Goal: Task Accomplishment & Management: Manage account settings

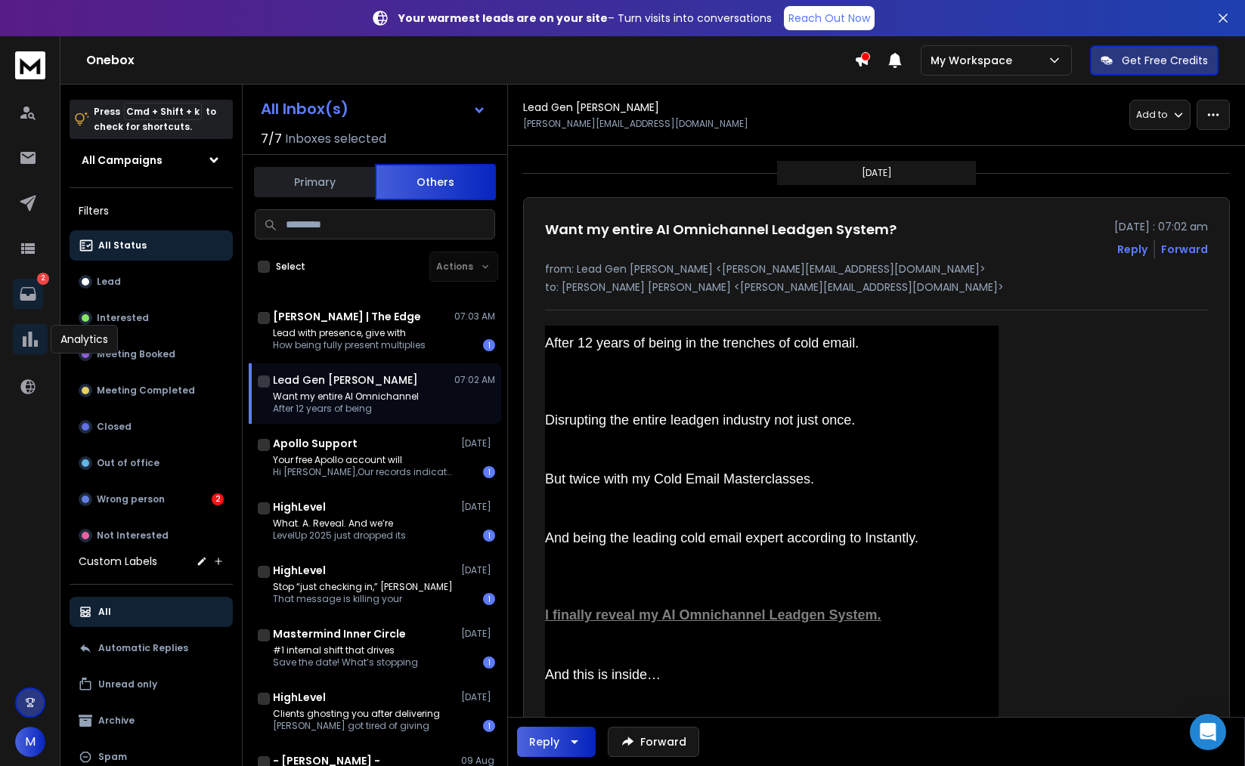
click at [26, 332] on icon at bounding box center [30, 339] width 23 height 23
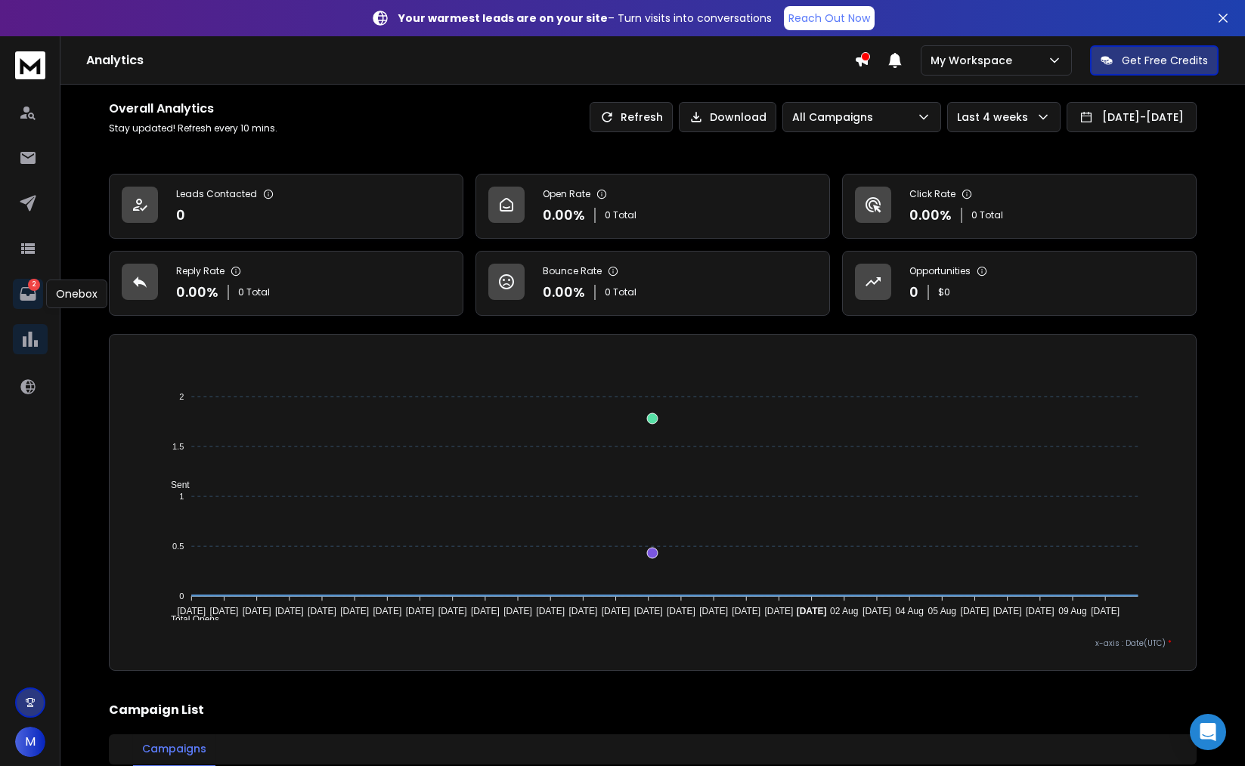
click at [30, 282] on p "2" at bounding box center [34, 285] width 12 height 12
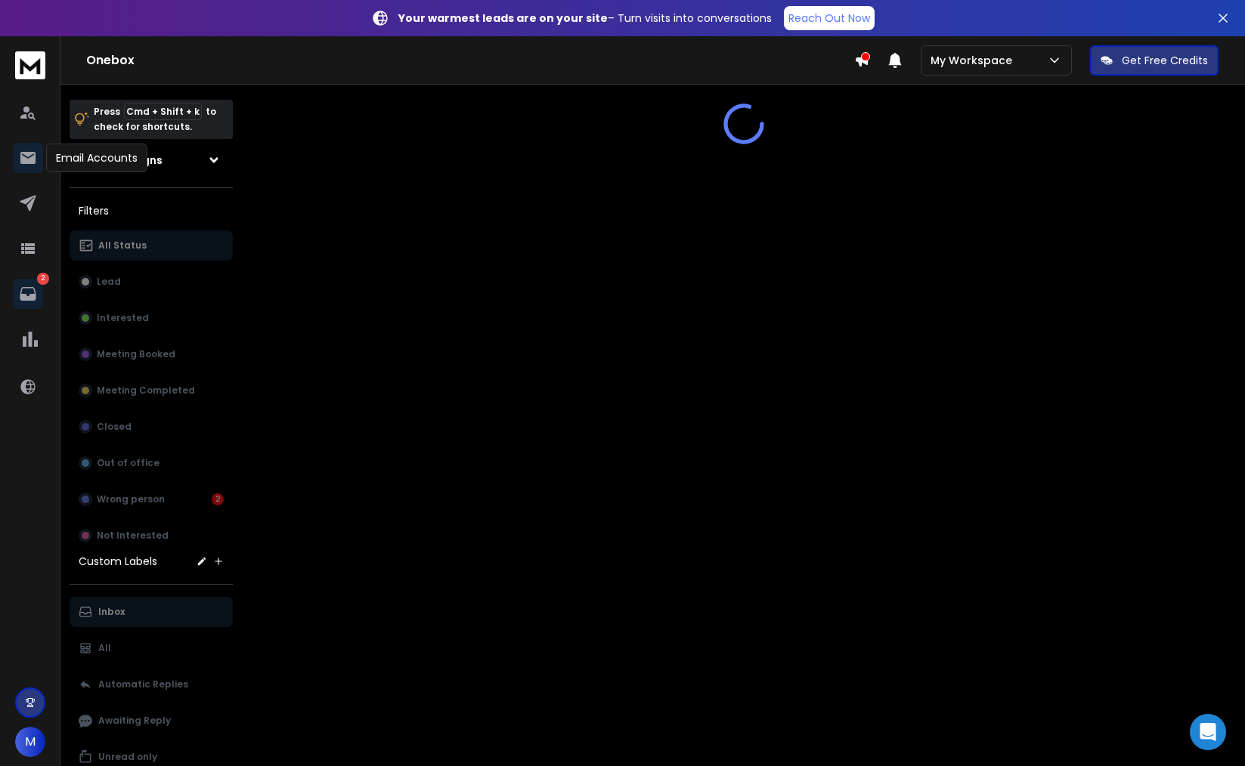
click at [30, 159] on icon at bounding box center [27, 158] width 15 height 12
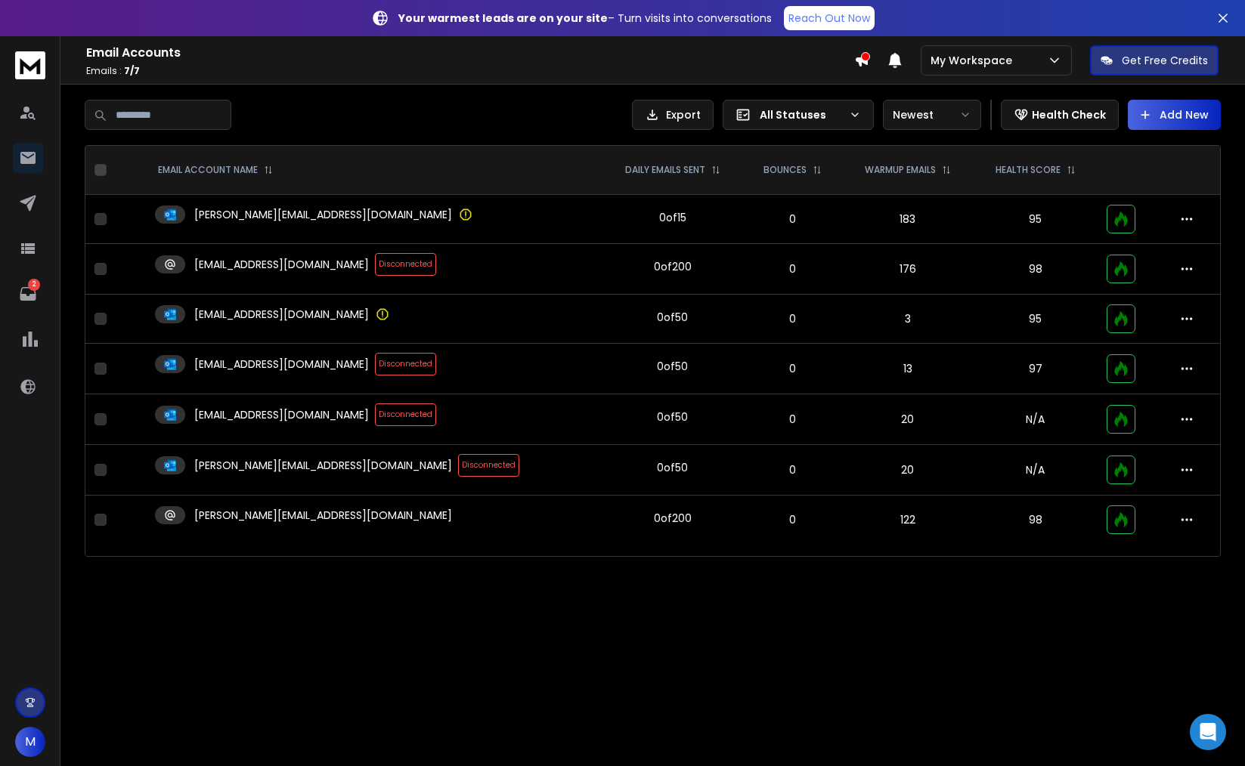
click at [458, 471] on span "Disconnected" at bounding box center [488, 465] width 61 height 23
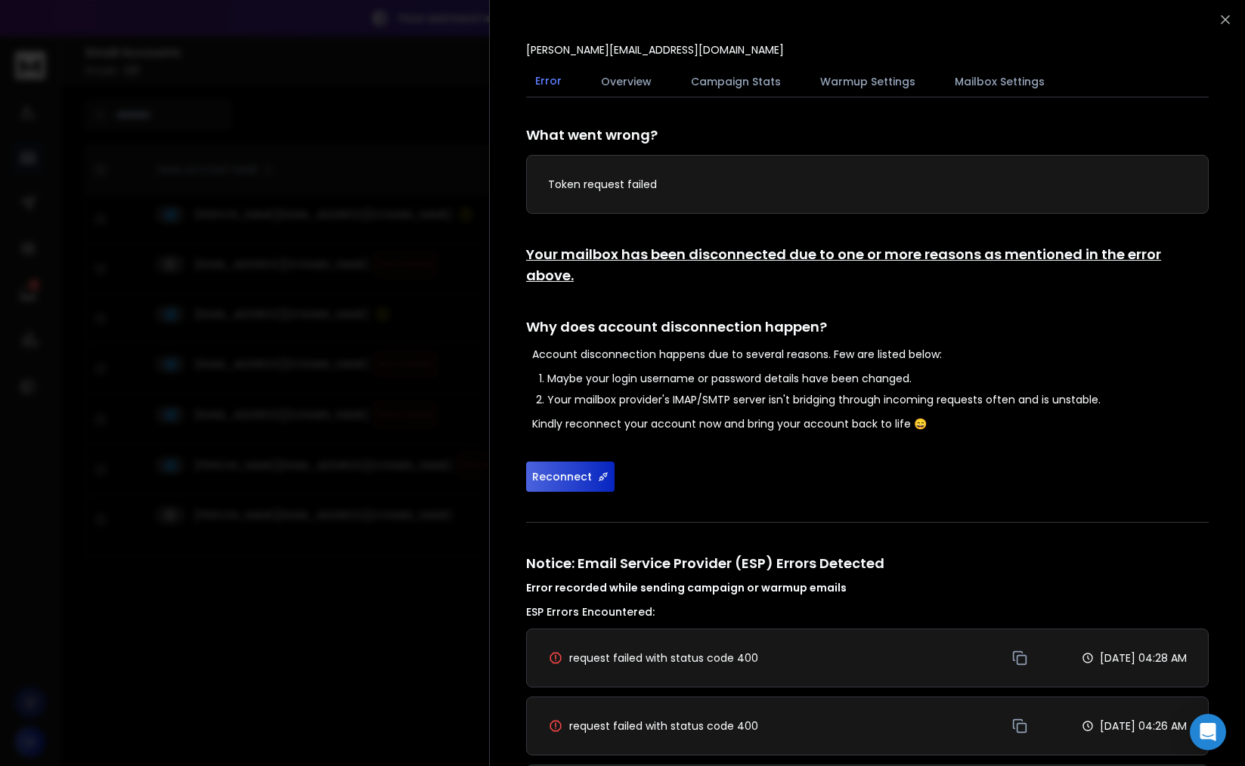
click at [577, 471] on div "What went wrong? Token request failed Your mailbox has been disconnected due to…" at bounding box center [867, 532] width 683 height 814
click at [574, 462] on button "Reconnect" at bounding box center [570, 477] width 88 height 30
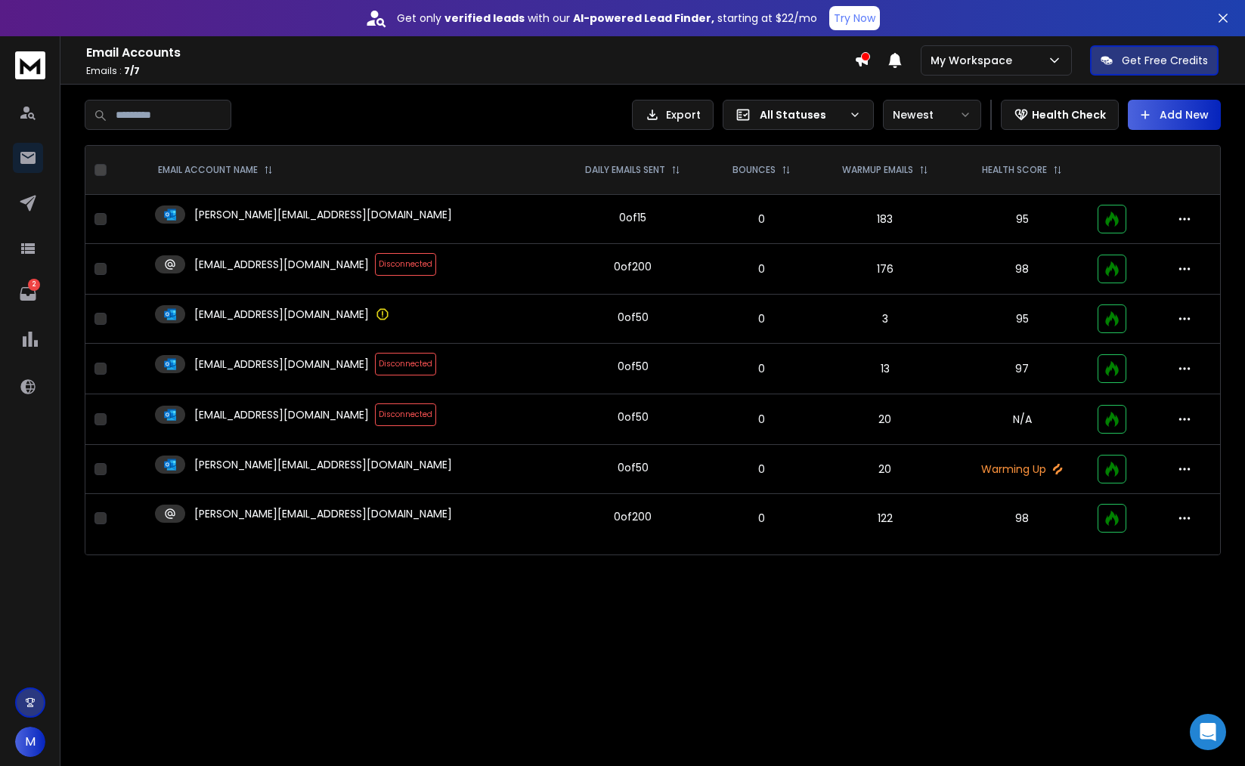
click at [385, 265] on span "Disconnected" at bounding box center [405, 264] width 61 height 23
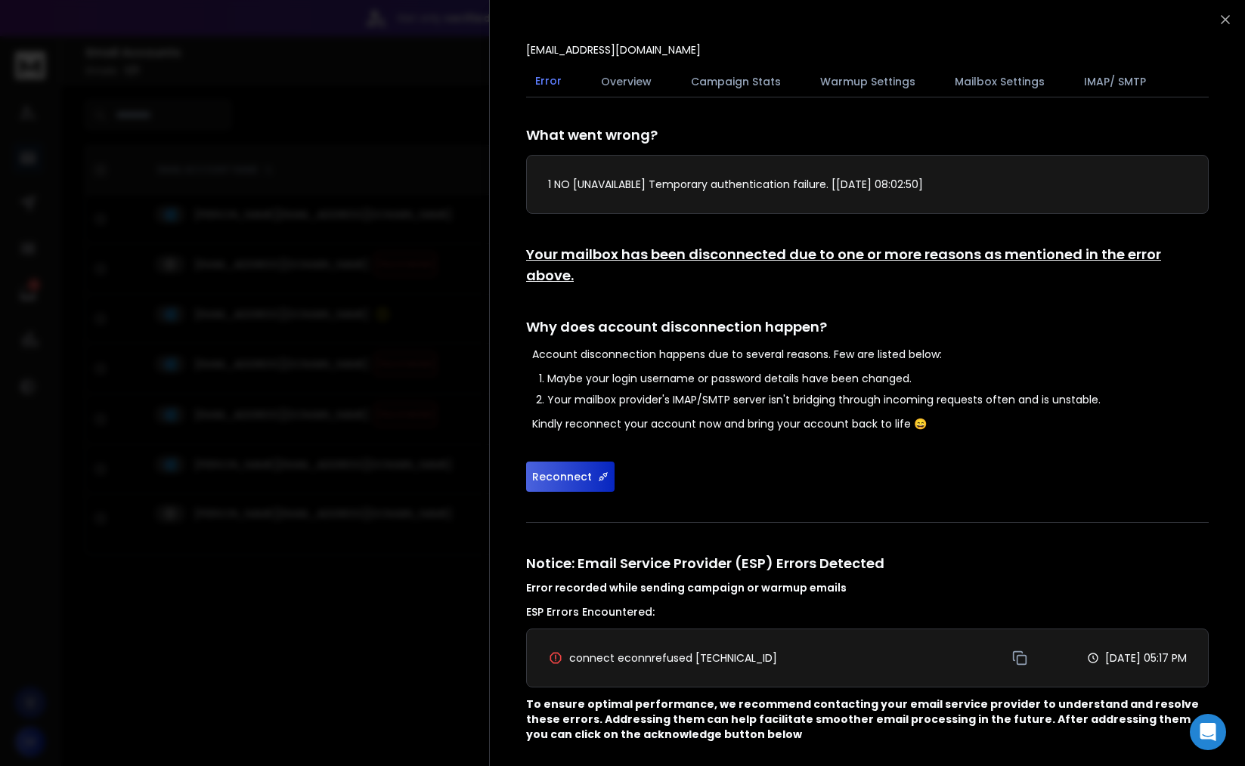
click at [561, 462] on button "Reconnect" at bounding box center [570, 477] width 88 height 30
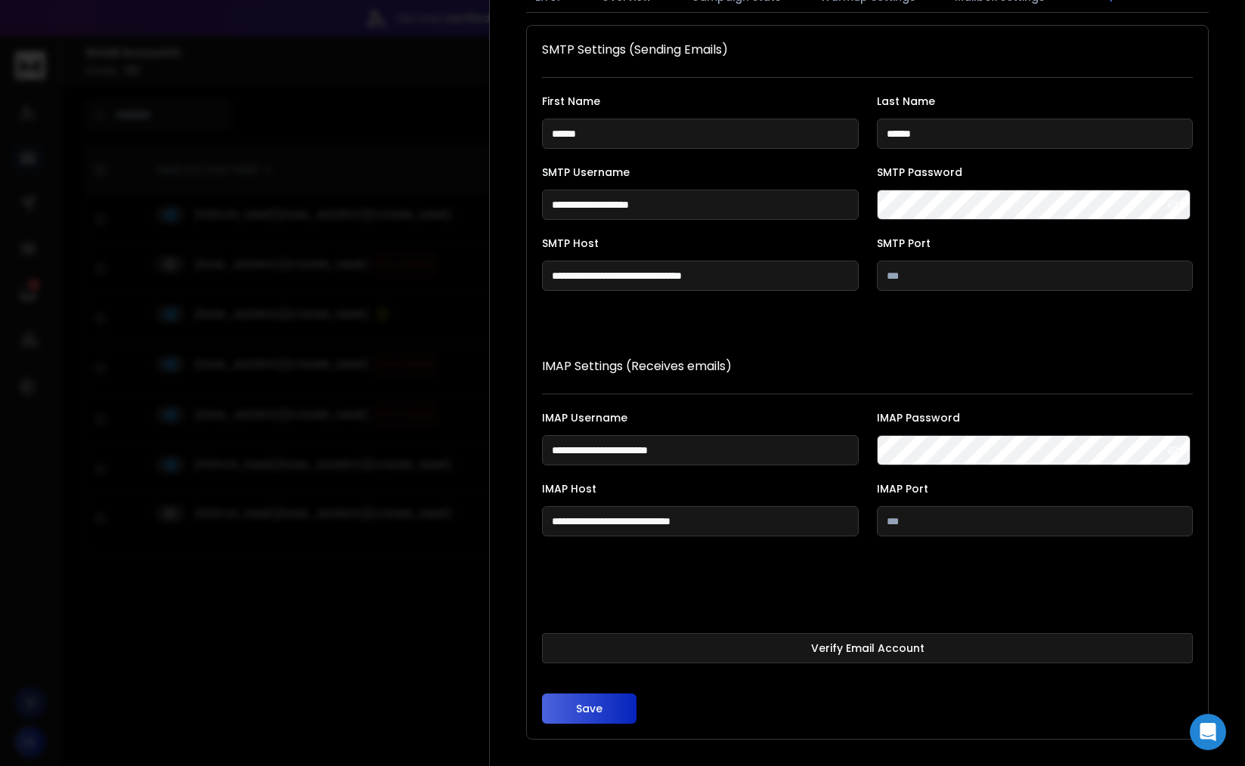
scroll to position [101, 0]
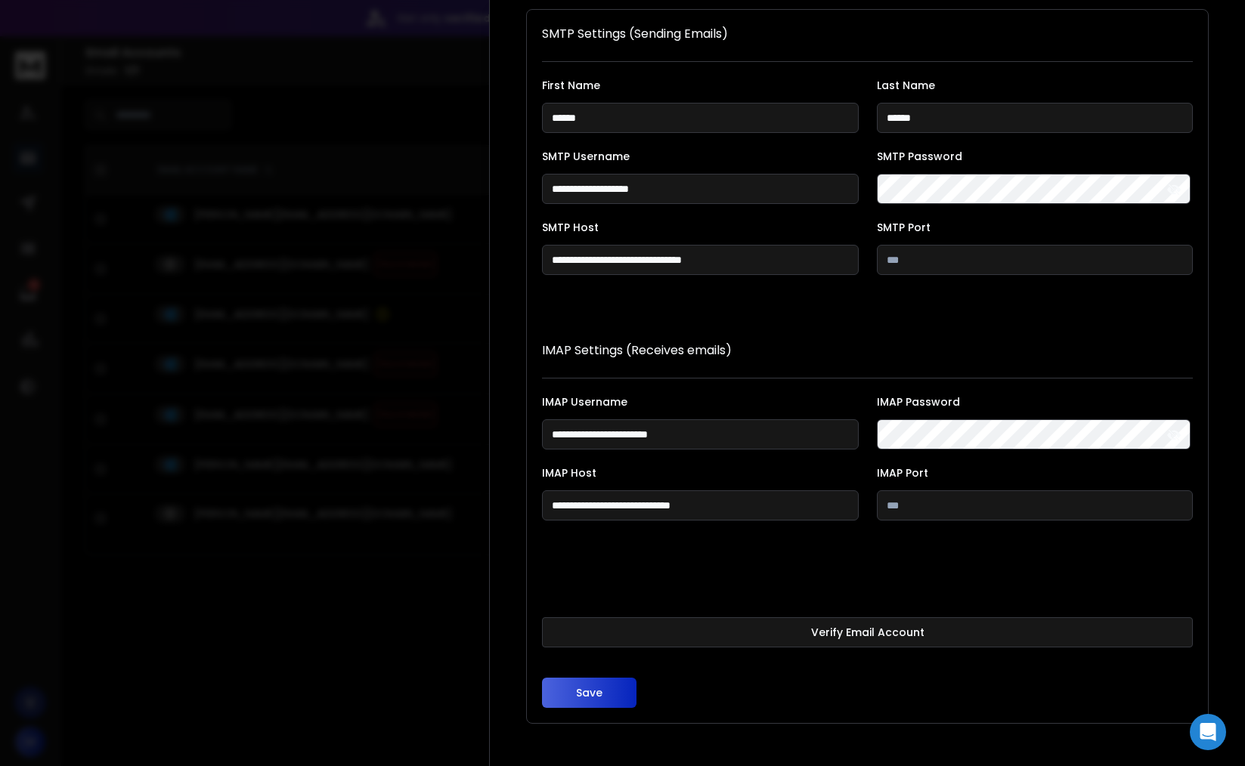
click at [593, 692] on button "Save" at bounding box center [589, 693] width 94 height 30
click at [583, 692] on button "Save" at bounding box center [589, 693] width 94 height 30
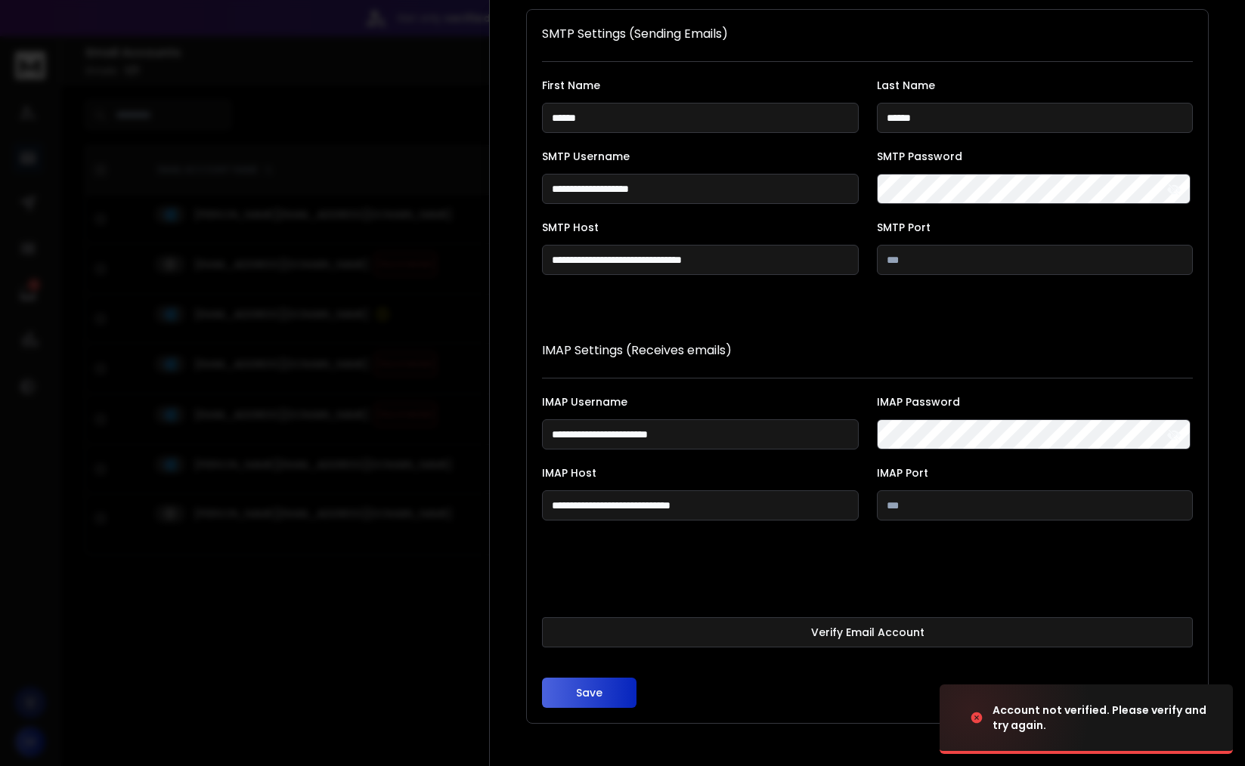
scroll to position [0, 0]
